Goal: Task Accomplishment & Management: Manage account settings

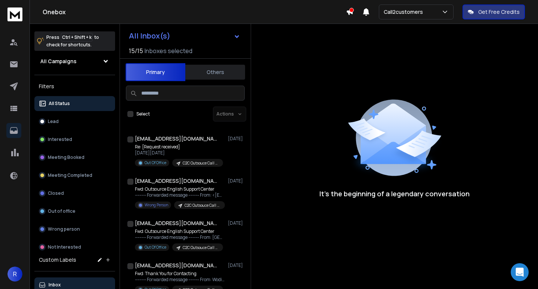
click at [14, 78] on div at bounding box center [14, 108] width 17 height 156
click at [19, 83] on link at bounding box center [13, 86] width 15 height 15
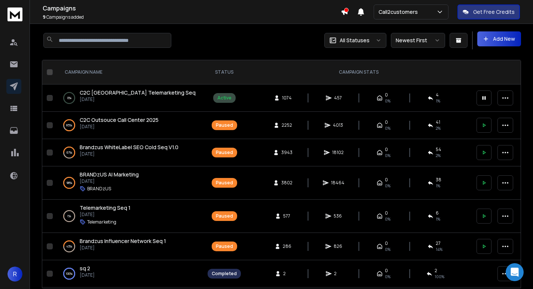
click at [106, 92] on span "C2C Australia Telemarketing Seq" at bounding box center [138, 92] width 116 height 7
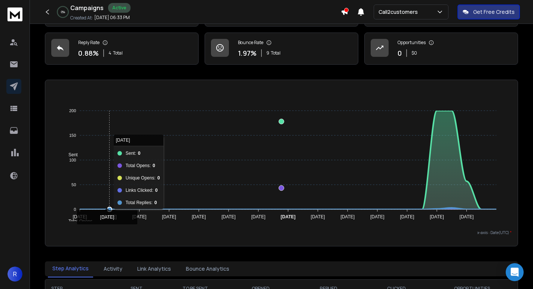
scroll to position [112, 0]
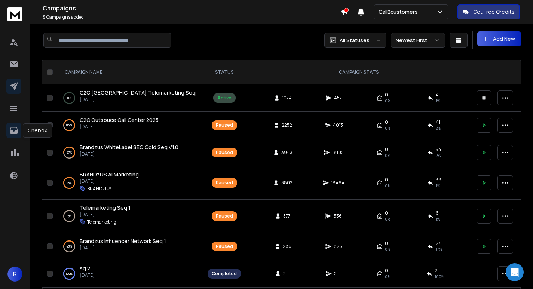
click at [16, 134] on icon at bounding box center [13, 130] width 9 height 9
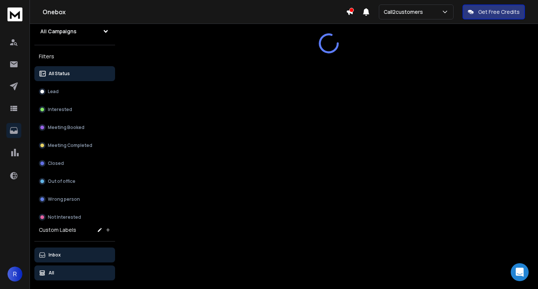
scroll to position [75, 0]
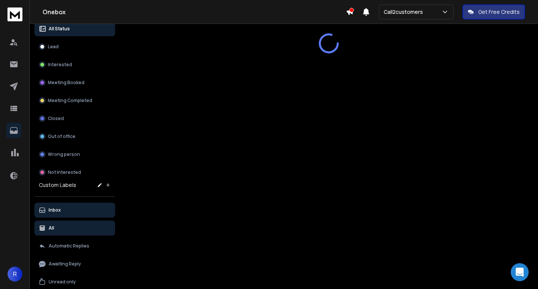
click at [62, 228] on button "All" at bounding box center [74, 228] width 81 height 15
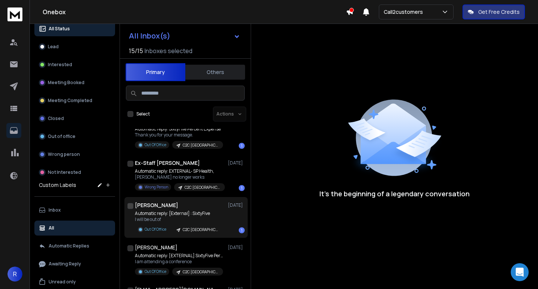
scroll to position [37, 0]
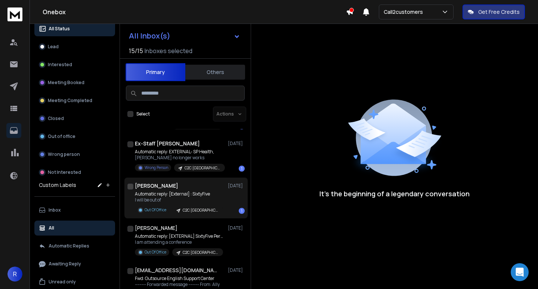
click at [165, 197] on p "I will be out of" at bounding box center [179, 200] width 88 height 6
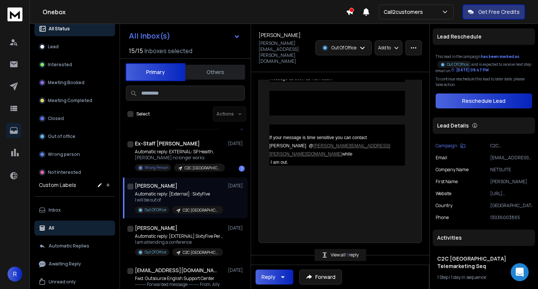
scroll to position [154, 0]
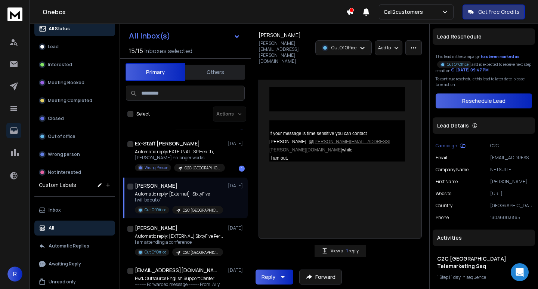
click at [332, 248] on p "View all 1 reply" at bounding box center [345, 251] width 28 height 6
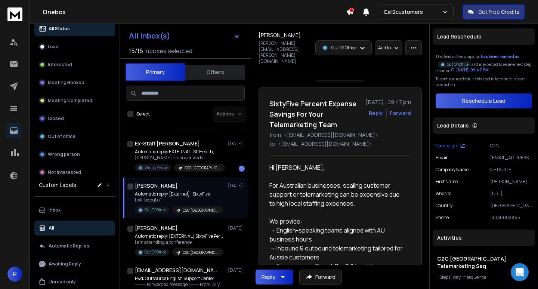
scroll to position [341, 0]
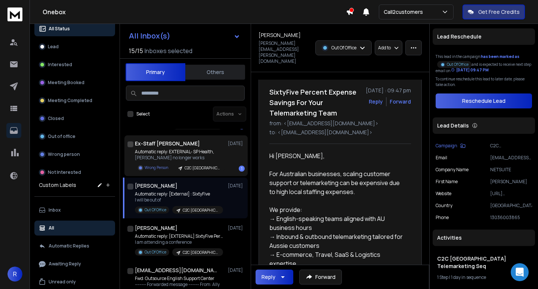
click at [158, 149] on p "Automatic reply: EXTERNAL- SP Health," at bounding box center [180, 152] width 90 height 6
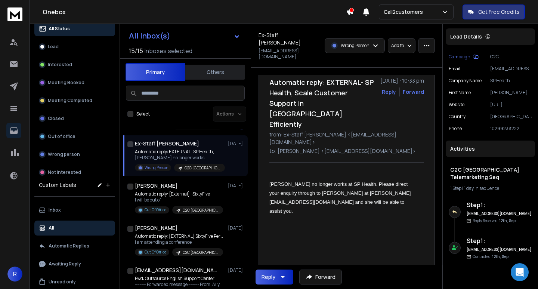
scroll to position [34, 0]
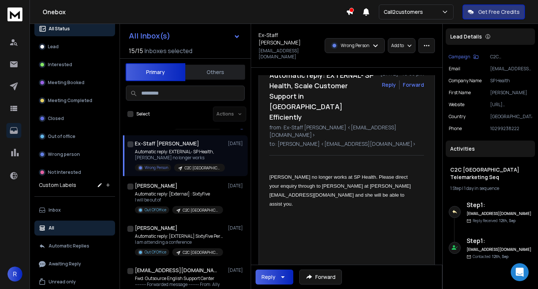
click at [335, 276] on div "View all 1 reply" at bounding box center [346, 282] width 55 height 12
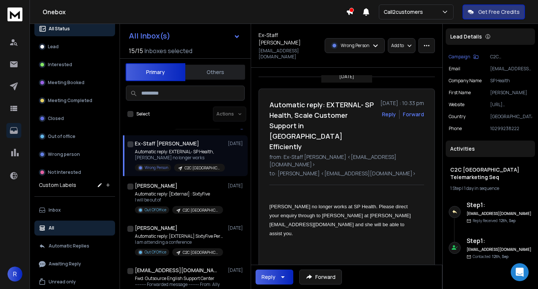
scroll to position [0, 0]
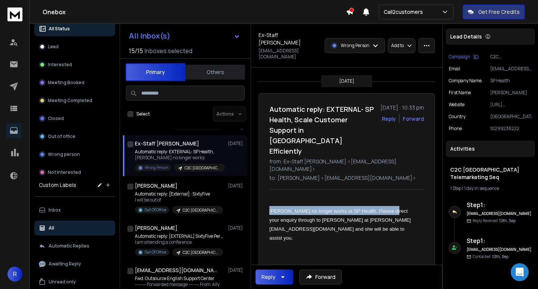
drag, startPoint x: 268, startPoint y: 179, endPoint x: 392, endPoint y: 178, distance: 124.5
click at [390, 178] on div "Automatic reply: EXTERNAL- SP Health, Scale Customer Support in Australia Effic…" at bounding box center [347, 198] width 176 height 210
click at [390, 206] on p "Ben Whyte no longer works at SP Health. Please direct your enquiry through to A…" at bounding box center [344, 224] width 149 height 36
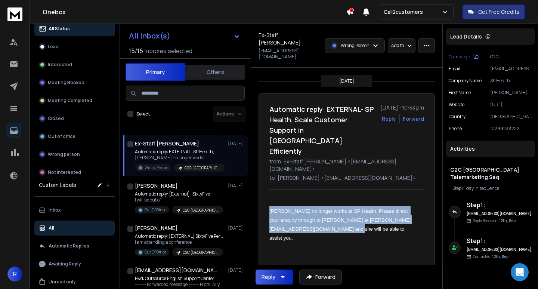
drag, startPoint x: 322, startPoint y: 196, endPoint x: 268, endPoint y: 181, distance: 56.0
click at [268, 181] on div "Automatic reply: EXTERNAL- SP Health, Scale Customer Support in Australia Effic…" at bounding box center [347, 198] width 176 height 210
click at [315, 208] on span "Ben Whyte no longer works at SP Health. Please direct your enquiry through to A…" at bounding box center [341, 224] width 142 height 33
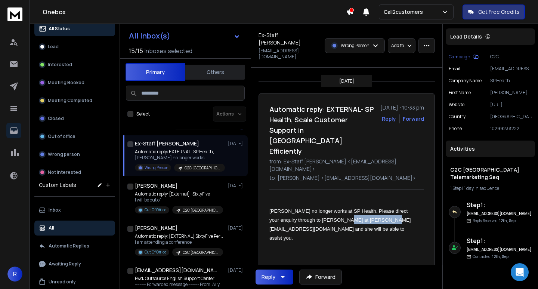
drag, startPoint x: 345, startPoint y: 189, endPoint x: 390, endPoint y: 187, distance: 45.3
click at [390, 208] on span "Ben Whyte no longer works at SP Health. Please direct your enquiry through to A…" at bounding box center [341, 224] width 142 height 33
drag, startPoint x: 339, startPoint y: 189, endPoint x: 313, endPoint y: 188, distance: 25.8
click at [313, 208] on span "Ben Whyte no longer works at SP Health. Please direct your enquiry through to A…" at bounding box center [341, 224] width 142 height 33
click at [327, 208] on span "Ben Whyte no longer works at SP Health. Please direct your enquiry through to A…" at bounding box center [341, 224] width 142 height 33
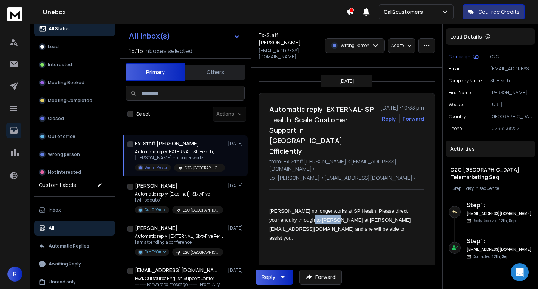
drag, startPoint x: 337, startPoint y: 189, endPoint x: 311, endPoint y: 189, distance: 25.4
click at [311, 208] on span "Ben Whyte no longer works at SP Health. Please direct your enquiry through to A…" at bounding box center [341, 224] width 142 height 33
copy span "Anna Crook"
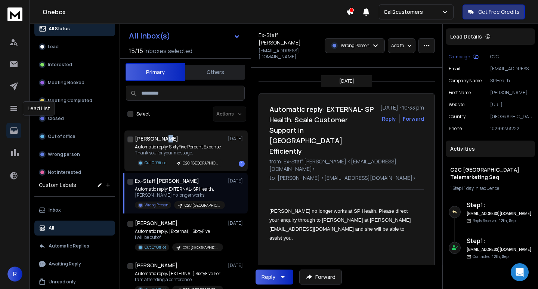
click at [161, 142] on h1 "Carolyn D. Bell" at bounding box center [156, 138] width 43 height 7
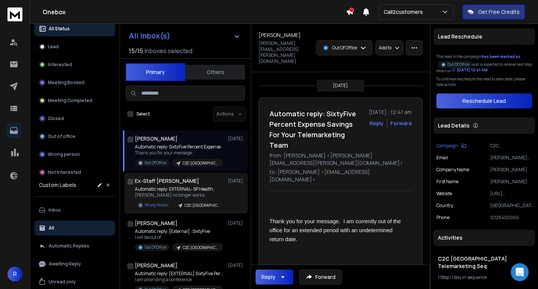
click at [184, 181] on div "Ex-Staff Ben Whyte 12 Sep" at bounding box center [190, 180] width 110 height 7
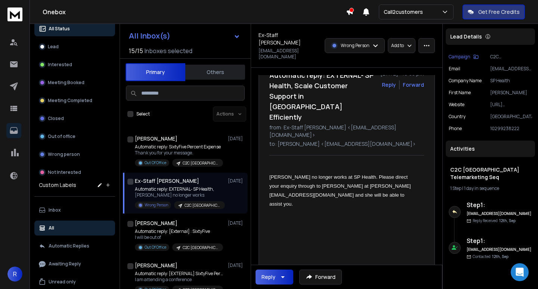
scroll to position [6, 0]
click at [338, 276] on div "View all 1 reply" at bounding box center [346, 282] width 55 height 12
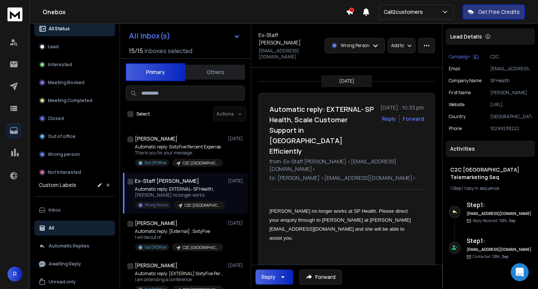
scroll to position [0, 0]
click at [425, 42] on icon "button" at bounding box center [427, 45] width 7 height 7
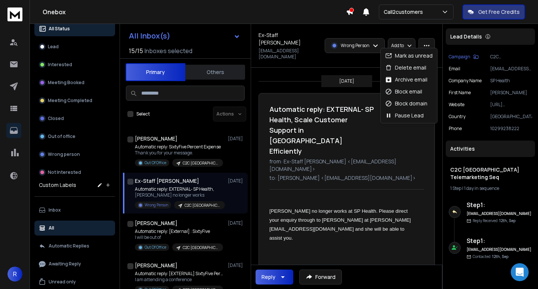
click at [404, 43] on p "Add to" at bounding box center [397, 46] width 13 height 6
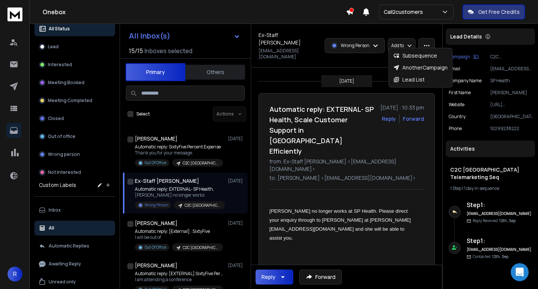
click at [374, 79] on div "2 days ago Automatic reply: EXTERNAL- SP Health, Scale Customer Support in Aust…" at bounding box center [346, 189] width 191 height 228
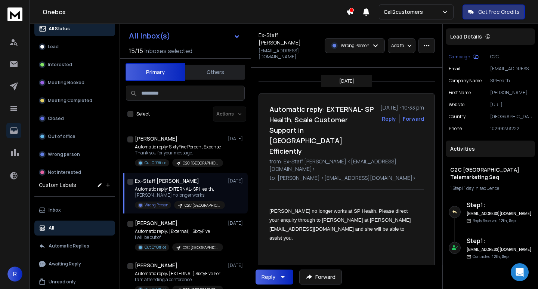
click at [430, 42] on icon "button" at bounding box center [427, 45] width 7 height 7
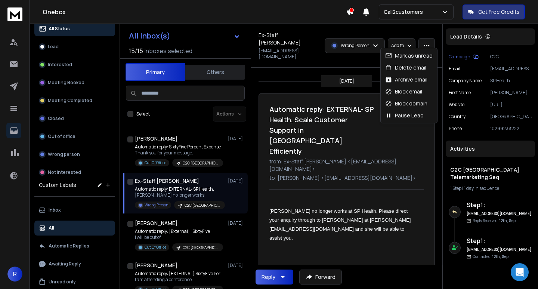
click at [354, 208] on span "Ben Whyte no longer works at SP Health. Please direct your enquiry through to A…" at bounding box center [341, 224] width 142 height 33
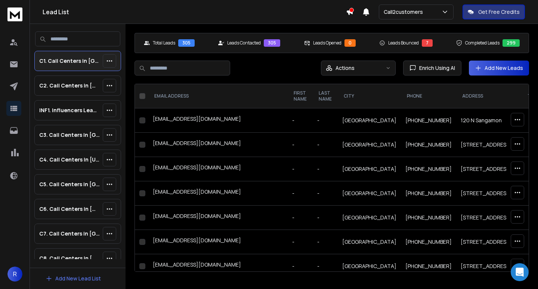
click at [61, 279] on button "Add New Lead List" at bounding box center [73, 278] width 67 height 15
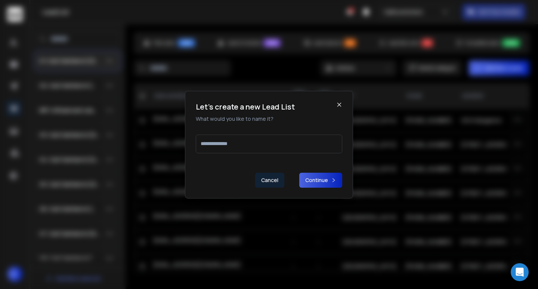
click at [267, 184] on button "Cancel" at bounding box center [269, 180] width 29 height 15
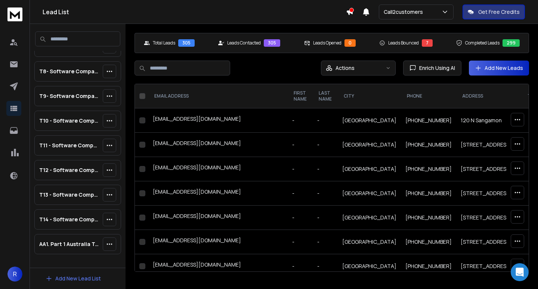
scroll to position [1200, 0]
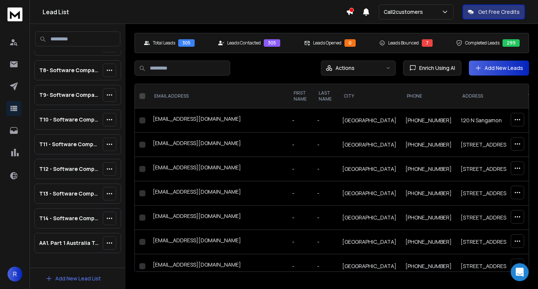
click at [60, 237] on div "AA1. Part 1 Australia Telemarketing" at bounding box center [77, 243] width 87 height 20
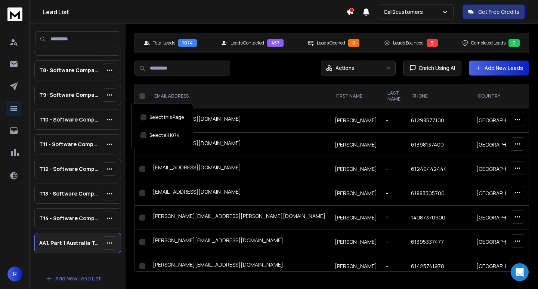
click at [145, 95] on button "Select this Page" at bounding box center [142, 96] width 6 height 6
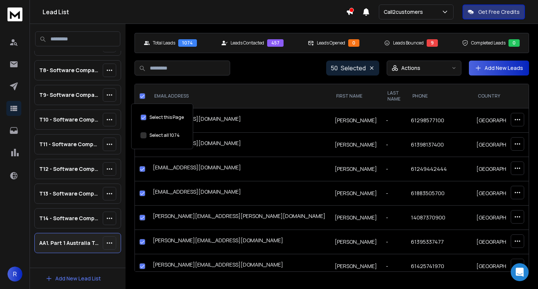
click at [145, 95] on button "Select this Page" at bounding box center [142, 96] width 6 height 6
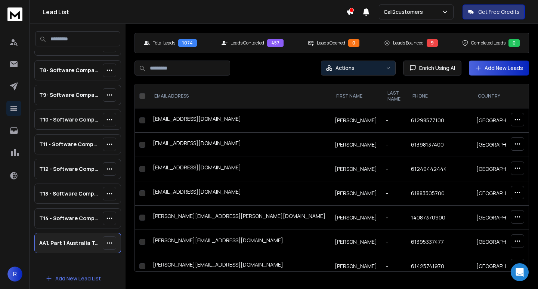
click at [364, 66] on div "Actions" at bounding box center [354, 67] width 57 height 7
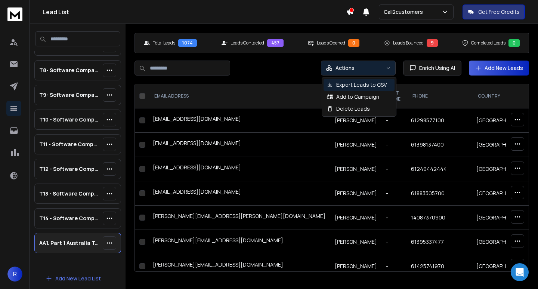
click at [364, 67] on div "Actions" at bounding box center [354, 67] width 57 height 7
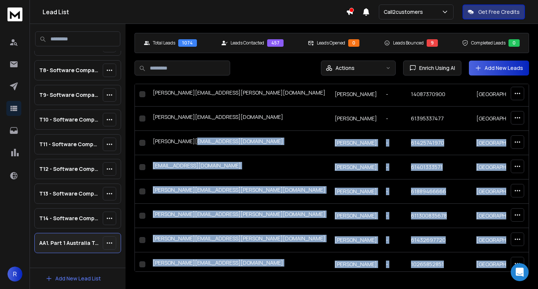
scroll to position [276, 0]
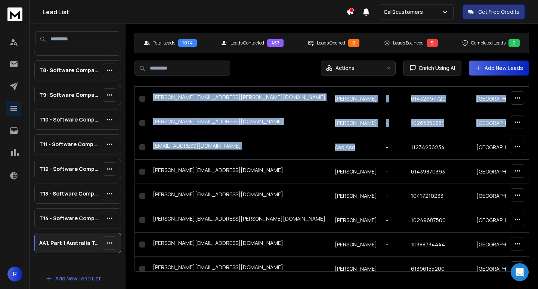
drag, startPoint x: 194, startPoint y: 262, endPoint x: 330, endPoint y: 267, distance: 136.6
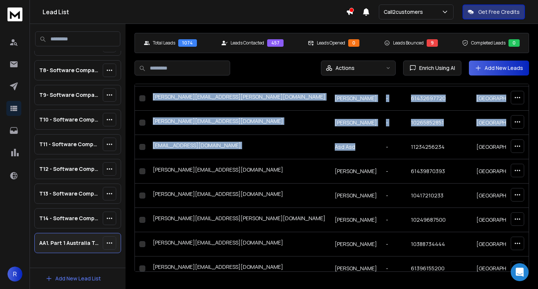
click at [330, 267] on div "EMAIL ADDRESS FIRST NAME LAST NAME Phone country website Company Name [EMAIL_AD…" at bounding box center [332, 178] width 395 height 188
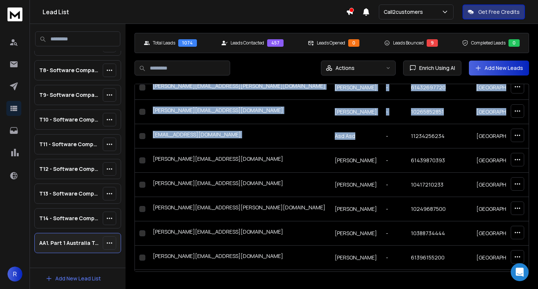
click at [331, 238] on td "[PERSON_NAME]" at bounding box center [356, 233] width 51 height 24
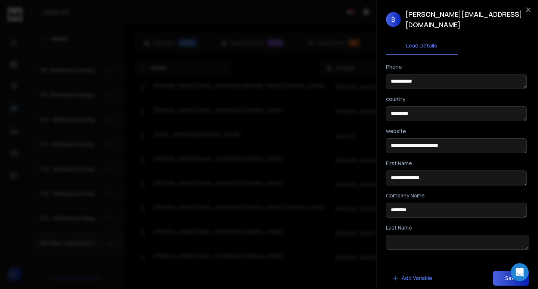
click at [292, 212] on div at bounding box center [269, 144] width 538 height 289
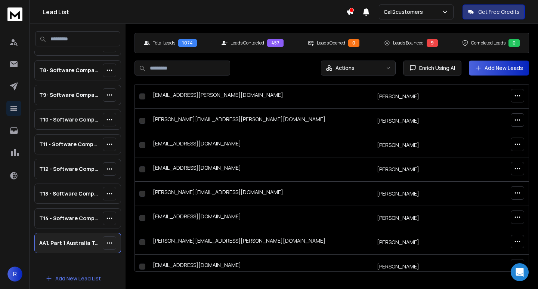
scroll to position [15364, 0]
